Goal: Navigation & Orientation: Find specific page/section

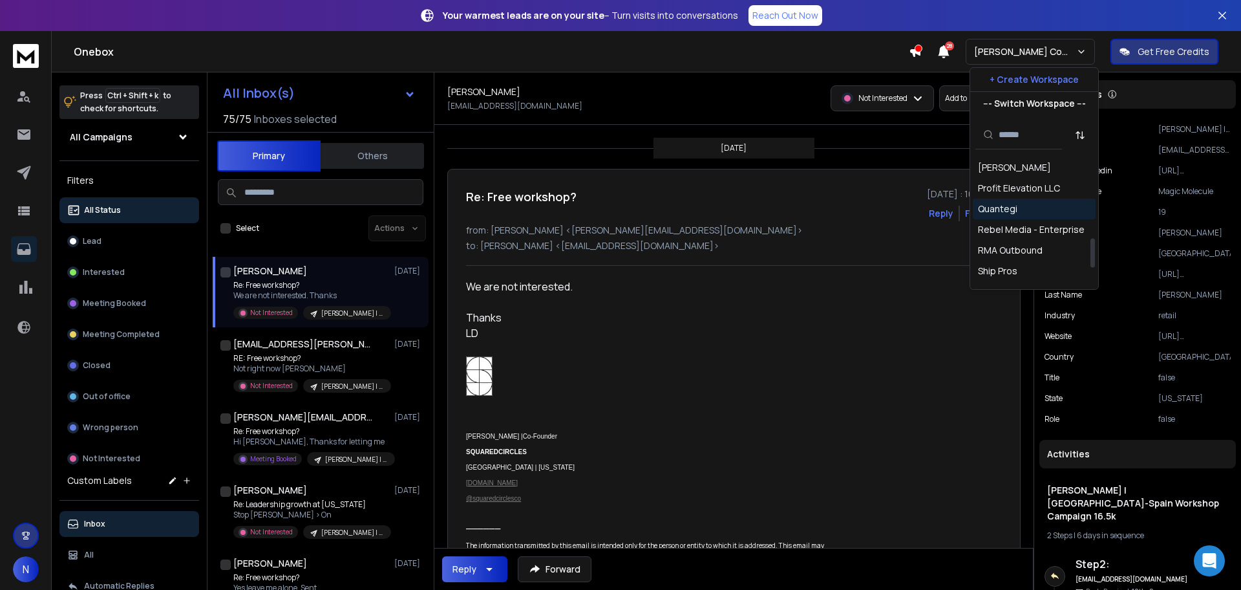
scroll to position [404, 0]
click at [1032, 211] on div "Ship Pros" at bounding box center [1034, 221] width 123 height 21
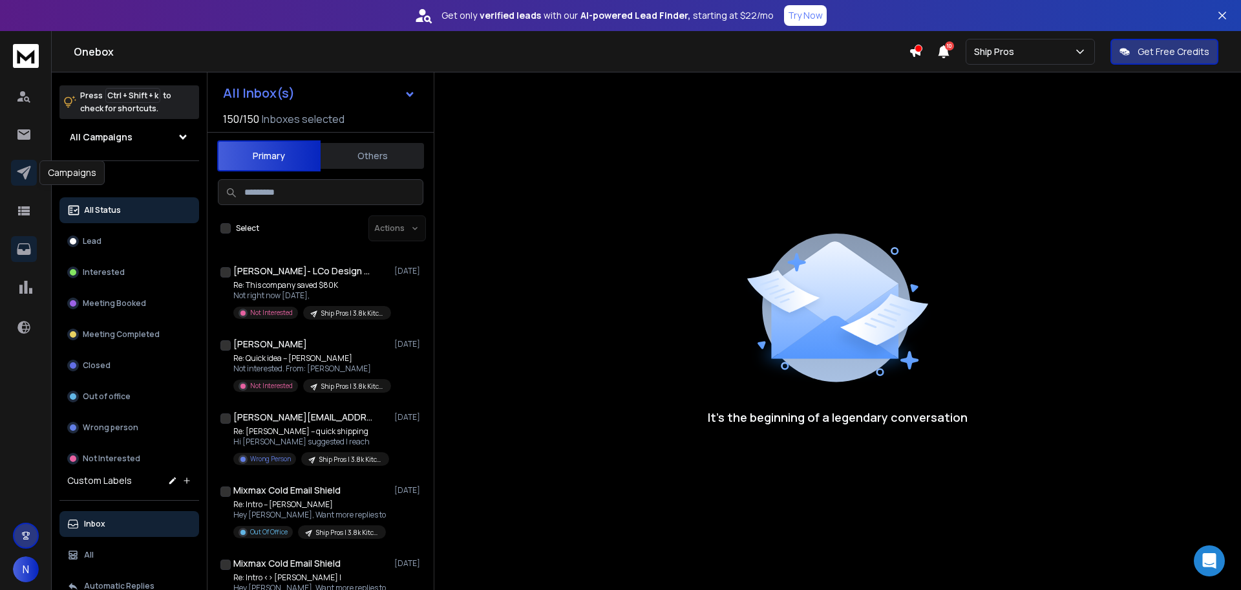
click at [25, 173] on icon at bounding box center [24, 173] width 14 height 14
